Goal: Navigation & Orientation: Understand site structure

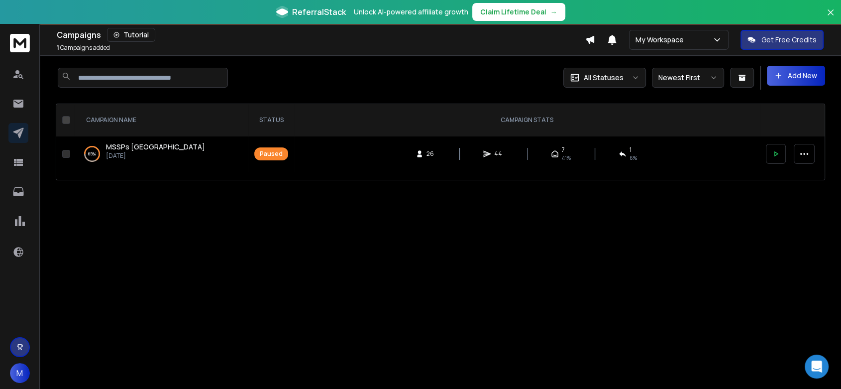
click at [393, 238] on div "Campaigns 1 Campaigns Added All Statuses Newest First Add New CAMPAIGN NAME STA…" at bounding box center [440, 260] width 769 height 389
click at [423, 290] on div "Campaigns 1 Campaigns Added All Statuses Newest First Add New CAMPAIGN NAME STA…" at bounding box center [440, 260] width 769 height 389
drag, startPoint x: 514, startPoint y: 202, endPoint x: 402, endPoint y: 183, distance: 113.7
click at [402, 183] on div "Campaigns 1 Campaigns Added All Statuses Newest First Add New CAMPAIGN NAME STA…" at bounding box center [440, 260] width 769 height 389
click at [482, 240] on div "Campaigns 1 Campaigns Added All Statuses Newest First Add New CAMPAIGN NAME STA…" at bounding box center [440, 260] width 769 height 389
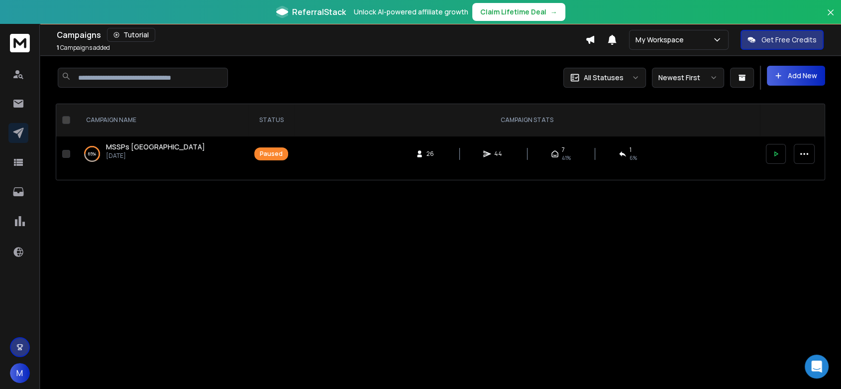
click at [660, 274] on div "Campaigns 1 Campaigns Added All Statuses Newest First Add New CAMPAIGN NAME STA…" at bounding box center [440, 260] width 769 height 389
click at [581, 263] on div "Campaigns 1 Campaigns Added All Statuses Newest First Add New CAMPAIGN NAME STA…" at bounding box center [440, 260] width 769 height 389
click at [300, 252] on div "Campaigns 1 Campaigns Added All Statuses Newest First Add New CAMPAIGN NAME STA…" at bounding box center [440, 260] width 769 height 389
drag, startPoint x: 322, startPoint y: 213, endPoint x: 340, endPoint y: 340, distance: 128.7
click at [340, 340] on div "Campaigns 1 Campaigns Added All Statuses Newest First Add New CAMPAIGN NAME STA…" at bounding box center [440, 260] width 769 height 389
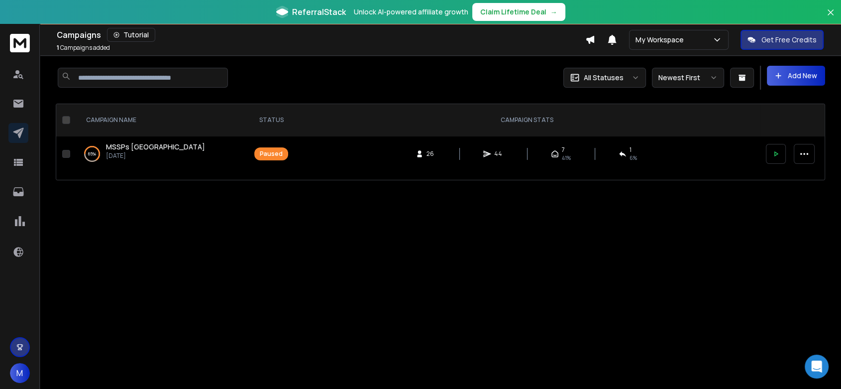
click at [340, 340] on div "Campaigns 1 Campaigns Added All Statuses Newest First Add New CAMPAIGN NAME STA…" at bounding box center [440, 260] width 769 height 389
